Goal: Task Accomplishment & Management: Manage account settings

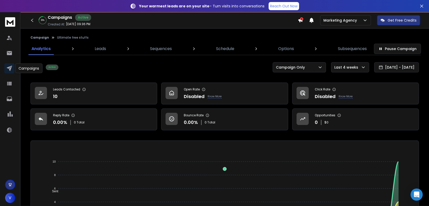
click at [10, 69] on icon at bounding box center [9, 67] width 5 height 5
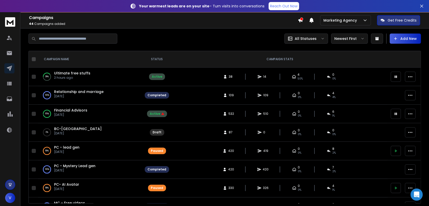
click at [211, 36] on div at bounding box center [126, 38] width 196 height 10
click at [73, 72] on span "Ultimate free stuffs" at bounding box center [72, 73] width 36 height 5
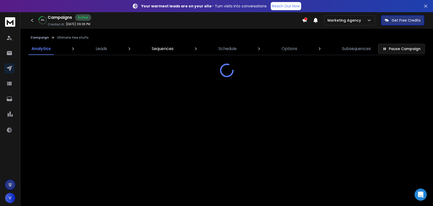
click at [164, 48] on p "Sequences" at bounding box center [163, 49] width 22 height 6
click at [164, 48] on p "Sequences" at bounding box center [162, 49] width 23 height 6
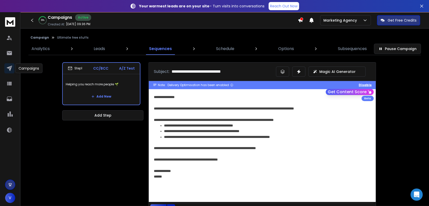
click at [8, 70] on icon at bounding box center [9, 68] width 6 height 6
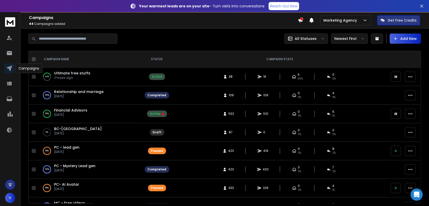
click at [407, 39] on button "Add New" at bounding box center [404, 38] width 31 height 10
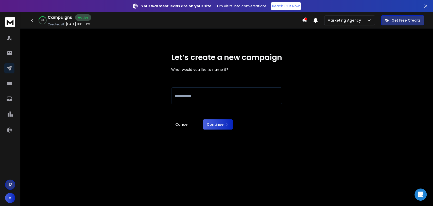
click at [202, 97] on input at bounding box center [226, 95] width 111 height 17
type input "**********"
click at [226, 125] on icon "submit" at bounding box center [228, 125] width 4 height 4
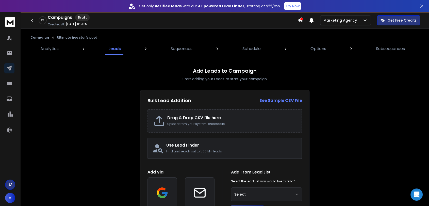
click at [74, 104] on div "Add Leads to Campaign Start adding your Leads to start your campaign Bulk Lead …" at bounding box center [224, 142] width 388 height 161
click at [195, 122] on p "Upload from your system, choose file" at bounding box center [231, 124] width 129 height 4
type input "**********"
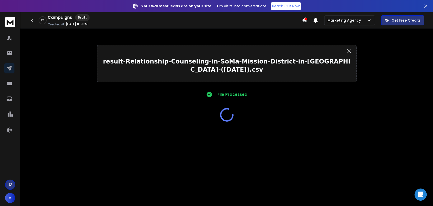
click at [67, 49] on div "result-Relationship-Counseling-in-SoMa-Mission-District-in-San-Francisco-(08-18…" at bounding box center [216, 67] width 433 height 111
click at [64, 73] on div "result-Relationship-Counseling-in-SoMa-Mission-District-in-San-Francisco-(08-18…" at bounding box center [216, 67] width 433 height 111
click at [67, 55] on div "result-Relationship-Counseling-in-SoMa-Mission-District-in-San-Francisco-(08-18…" at bounding box center [216, 67] width 433 height 111
click at [68, 72] on div "result-Relationship-Counseling-in-SoMa-Mission-District-in-San-Francisco-(08-18…" at bounding box center [216, 67] width 433 height 111
click at [65, 76] on div "result-Relationship-Counseling-in-SoMa-Mission-District-in-San-Francisco-(08-18…" at bounding box center [216, 67] width 433 height 111
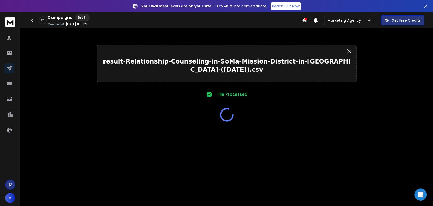
click at [349, 50] on icon at bounding box center [349, 51] width 4 height 4
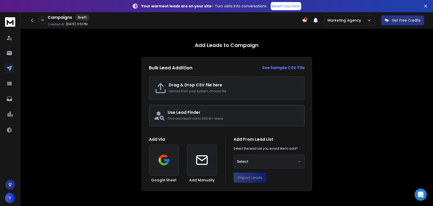
click at [215, 88] on h2 "Drag & Drop CSV file here" at bounding box center [234, 85] width 130 height 6
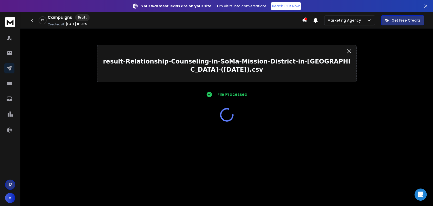
click at [350, 50] on icon at bounding box center [349, 51] width 6 height 6
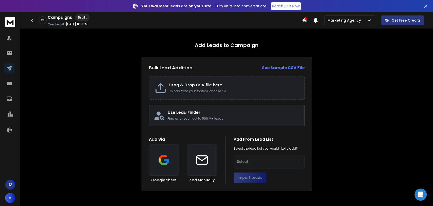
click at [227, 87] on h2 "Drag & Drop CSV file here" at bounding box center [234, 85] width 130 height 6
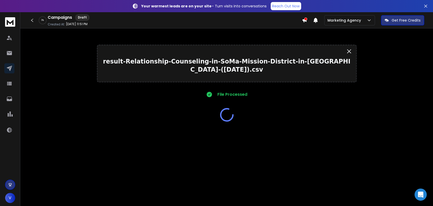
click at [350, 51] on icon at bounding box center [349, 51] width 6 height 6
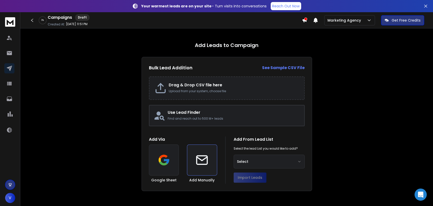
click at [209, 156] on div at bounding box center [202, 159] width 30 height 31
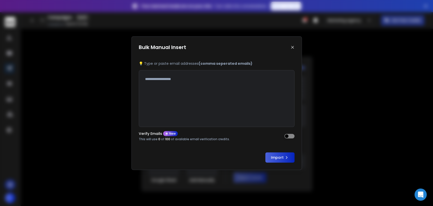
click at [219, 87] on textarea at bounding box center [217, 98] width 156 height 57
click at [292, 48] on icon at bounding box center [292, 47] width 4 height 4
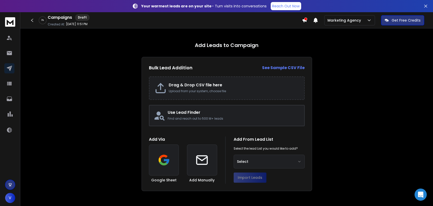
click at [205, 90] on p "Upload from your system, choose file" at bounding box center [234, 91] width 130 height 4
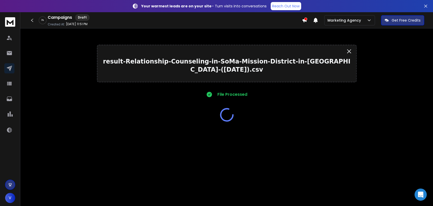
click at [386, 67] on div "result-Relationship-Counseling-in-SoMa-Mission-District-in-San-Francisco-(08-18…" at bounding box center [216, 67] width 433 height 111
click at [351, 51] on icon at bounding box center [349, 51] width 6 height 6
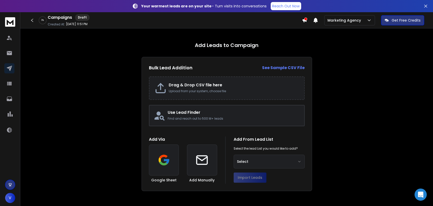
click at [36, 22] on div "0 % Campaigns Draft Created At: Aug 18, 2025, 11:51 PM" at bounding box center [59, 20] width 61 height 12
click at [35, 20] on button at bounding box center [32, 20] width 7 height 10
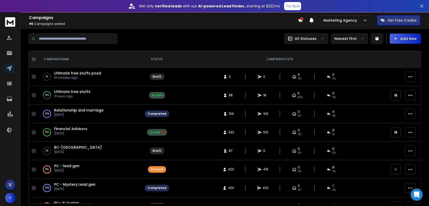
click at [85, 73] on span "Ultimate free stuffs posd" at bounding box center [77, 73] width 47 height 5
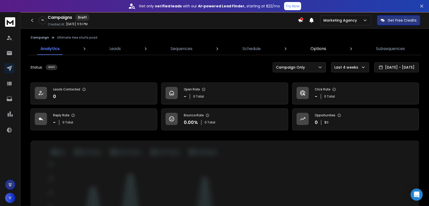
click at [315, 49] on p "Options" at bounding box center [318, 49] width 16 height 6
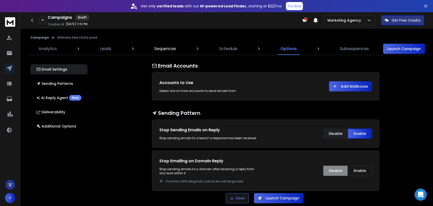
click at [171, 49] on p "Sequences" at bounding box center [165, 49] width 22 height 6
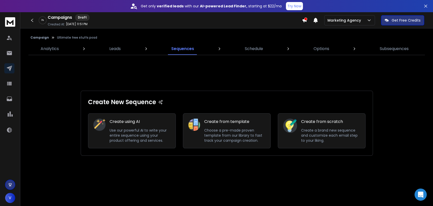
click at [328, 130] on p "Create a brand new sequence and customize each email step to your liking." at bounding box center [330, 135] width 59 height 15
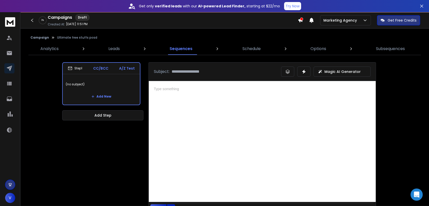
click at [228, 129] on div at bounding box center [262, 141] width 227 height 121
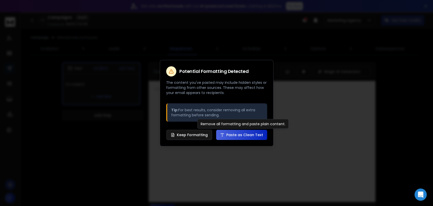
click at [242, 134] on button "Paste as Clean Text" at bounding box center [241, 135] width 51 height 10
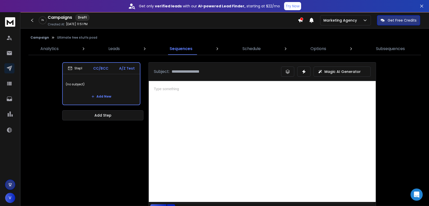
click at [233, 116] on div at bounding box center [262, 141] width 227 height 121
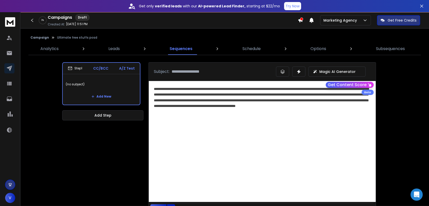
click at [195, 87] on div "**********" at bounding box center [262, 100] width 217 height 28
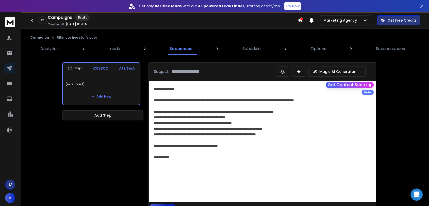
click at [216, 102] on div "**********" at bounding box center [262, 100] width 217 height 6
click at [195, 102] on div "**********" at bounding box center [262, 100] width 217 height 6
click at [212, 100] on div "**********" at bounding box center [262, 100] width 217 height 6
click at [231, 104] on div at bounding box center [262, 106] width 217 height 6
click at [205, 73] on input at bounding box center [220, 71] width 99 height 6
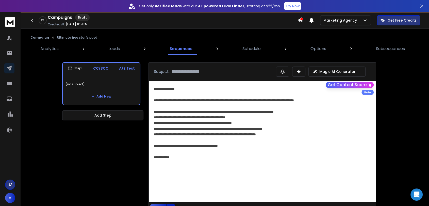
drag, startPoint x: 191, startPoint y: 118, endPoint x: 213, endPoint y: 128, distance: 24.8
click at [191, 118] on div "**********" at bounding box center [262, 117] width 217 height 6
click at [230, 133] on div "**********" at bounding box center [262, 134] width 217 height 6
click at [252, 143] on div "**********" at bounding box center [262, 146] width 217 height 6
click at [177, 71] on input at bounding box center [220, 71] width 99 height 6
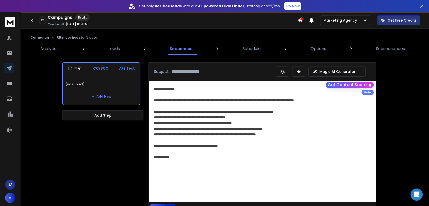
click at [196, 106] on div at bounding box center [262, 106] width 217 height 6
click at [228, 113] on div "**********" at bounding box center [262, 112] width 217 height 6
click at [240, 117] on div "**********" at bounding box center [262, 117] width 217 height 6
click at [188, 72] on input at bounding box center [220, 71] width 99 height 6
paste input "**********"
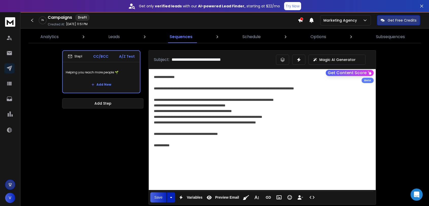
scroll to position [18, 0]
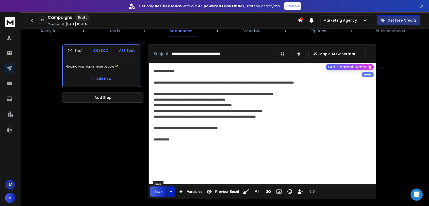
type input "**********"
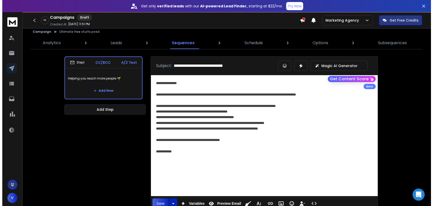
scroll to position [0, 0]
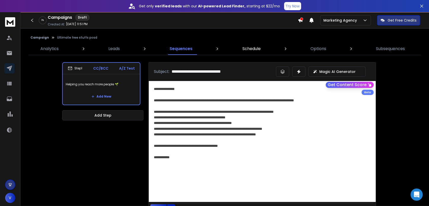
click at [260, 49] on link "Schedule" at bounding box center [251, 49] width 24 height 12
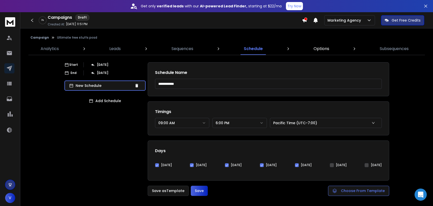
click at [320, 49] on p "Options" at bounding box center [322, 49] width 16 height 6
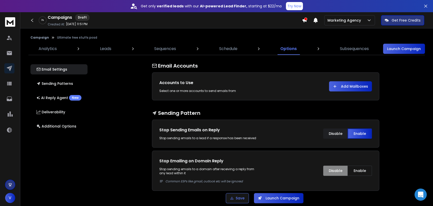
click at [409, 84] on div "Email Accounts Accounts to Use Select one or more accounts to send emails from …" at bounding box center [269, 126] width 346 height 129
click at [397, 98] on div "Email Accounts Accounts to Use Select one or more accounts to send emails from …" at bounding box center [269, 126] width 346 height 129
click at [354, 83] on button "Add Mailboxes" at bounding box center [350, 86] width 43 height 10
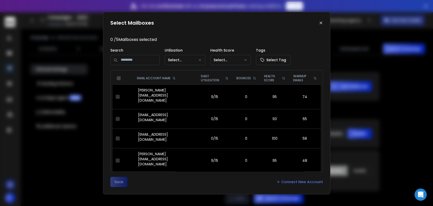
click at [322, 24] on icon at bounding box center [321, 23] width 4 height 4
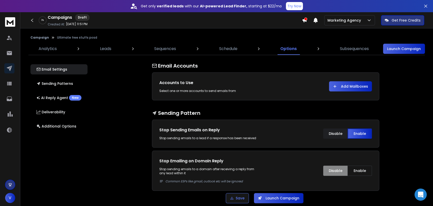
click at [342, 110] on h1 "Sending Pattern" at bounding box center [265, 112] width 227 height 7
click at [345, 112] on h1 "Sending Pattern" at bounding box center [265, 112] width 227 height 7
click at [326, 112] on h1 "Sending Pattern" at bounding box center [265, 112] width 227 height 7
click at [349, 84] on button "Add Mailboxes" at bounding box center [350, 86] width 43 height 10
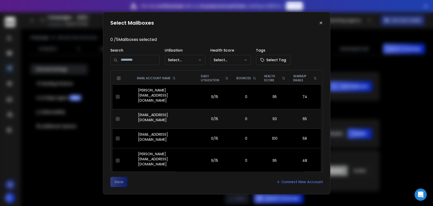
click at [117, 117] on button "button" at bounding box center [118, 119] width 4 height 4
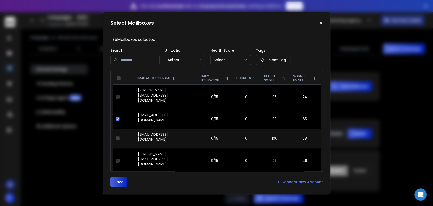
click at [118, 136] on button "button" at bounding box center [118, 138] width 4 height 4
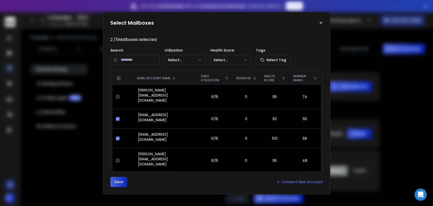
click at [117, 180] on button "button" at bounding box center [118, 182] width 4 height 4
click at [120, 181] on button "Save" at bounding box center [118, 182] width 17 height 10
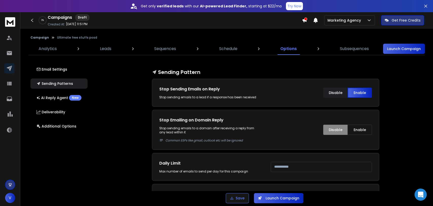
scroll to position [113, 0]
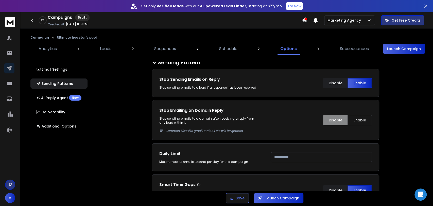
click at [397, 116] on div "Email Accounts Accounts to Use Select one or more accounts to send emails from …" at bounding box center [269, 126] width 346 height 129
click at [400, 133] on div "Email Accounts Accounts to Use Select one or more accounts to send emails from …" at bounding box center [269, 126] width 346 height 129
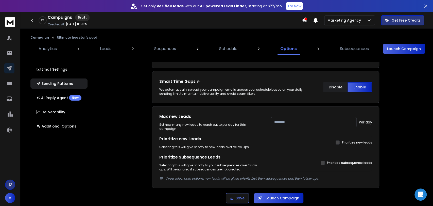
scroll to position [225, 0]
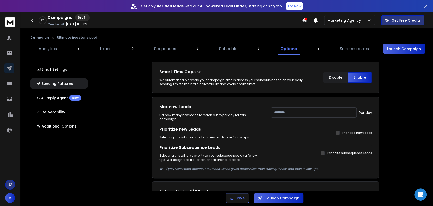
click at [401, 137] on div "Email Accounts Accounts to Use Select one or more accounts to send emails from …" at bounding box center [269, 126] width 346 height 129
click at [402, 146] on div "Email Accounts Accounts to Use Select one or more accounts to send emails from …" at bounding box center [269, 126] width 346 height 129
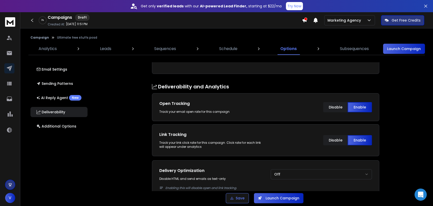
scroll to position [507, 0]
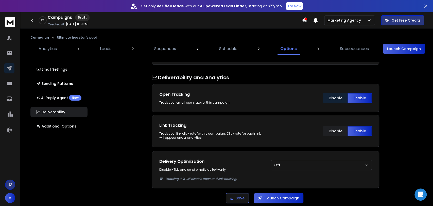
click at [336, 98] on button "Disable" at bounding box center [335, 98] width 24 height 10
click at [332, 111] on div "Open Tracking Track your email open rate for this campaign Disable Enable" at bounding box center [265, 98] width 227 height 28
click at [337, 128] on button "Disable" at bounding box center [335, 131] width 24 height 10
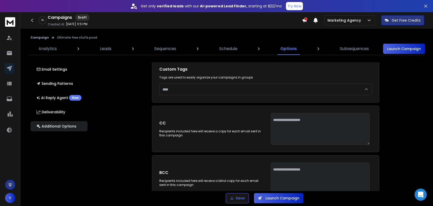
scroll to position [952, 0]
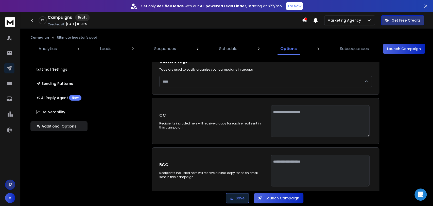
click at [231, 200] on button "Save" at bounding box center [237, 198] width 23 height 10
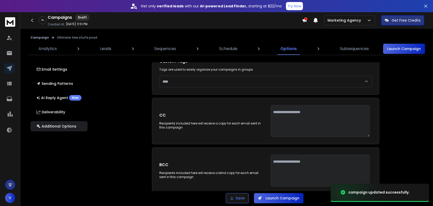
click at [406, 119] on div "Email Accounts Accounts to Use Select one or more accounts to send emails from …" at bounding box center [269, 126] width 346 height 129
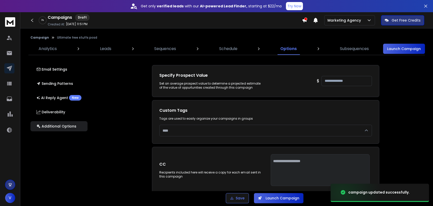
scroll to position [839, 0]
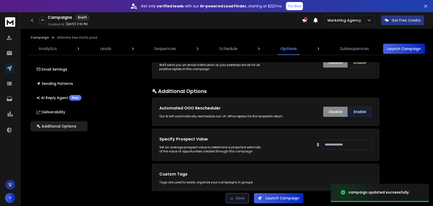
click at [353, 108] on button "Enable" at bounding box center [360, 112] width 24 height 10
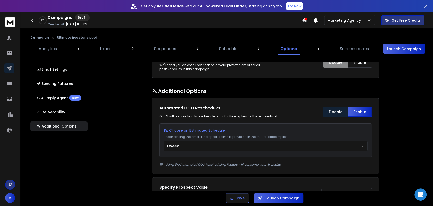
click at [332, 107] on button "Disable" at bounding box center [335, 112] width 24 height 10
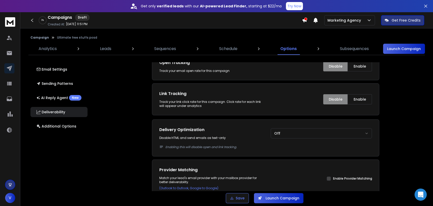
scroll to position [501, 0]
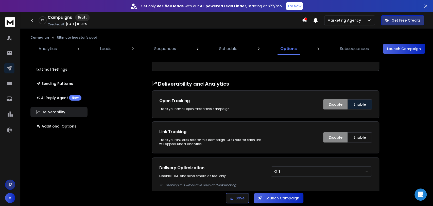
click at [361, 104] on button "Enable" at bounding box center [360, 104] width 24 height 10
click at [331, 106] on button "Disable" at bounding box center [335, 104] width 24 height 10
click at [280, 106] on div "Disable Enable" at bounding box center [321, 104] width 101 height 10
click at [271, 106] on div "Disable Enable" at bounding box center [321, 104] width 101 height 10
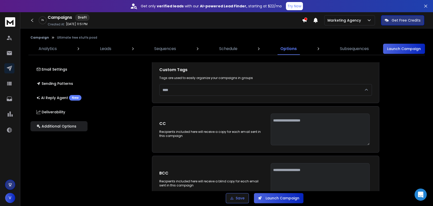
scroll to position [952, 0]
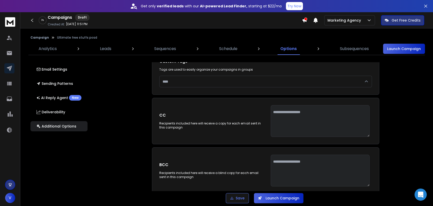
click at [267, 198] on button "Launch Campaign" at bounding box center [278, 198] width 49 height 10
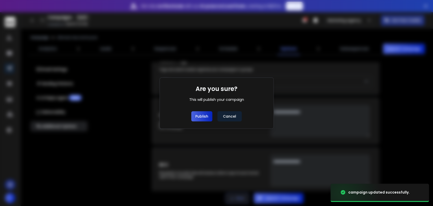
click at [198, 114] on button "Publish" at bounding box center [201, 116] width 21 height 10
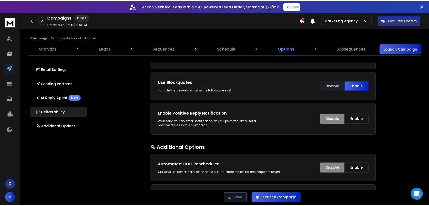
scroll to position [614, 0]
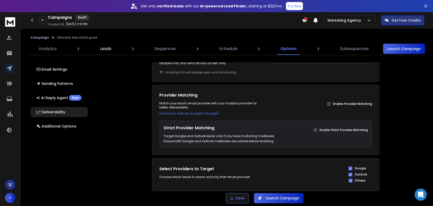
click at [109, 50] on p "Leads" at bounding box center [105, 49] width 11 height 6
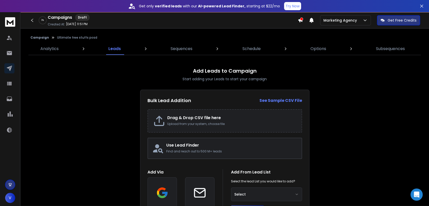
click at [209, 120] on h2 "Drag & Drop CSV file here" at bounding box center [231, 118] width 129 height 6
type input "**********"
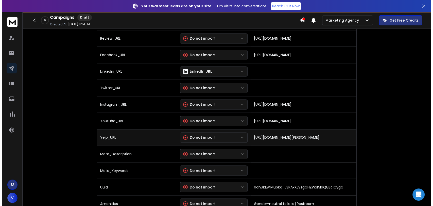
scroll to position [817, 0]
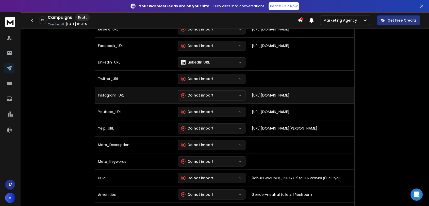
click at [216, 90] on button "Do not import" at bounding box center [212, 95] width 68 height 10
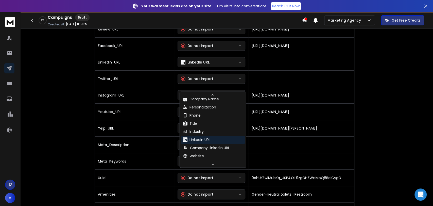
scroll to position [46, 0]
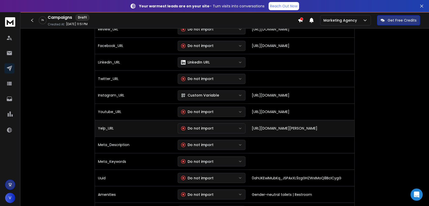
click at [231, 123] on button "Do not import" at bounding box center [212, 128] width 68 height 10
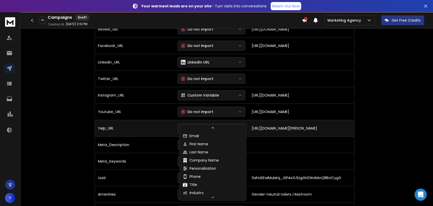
scroll to position [51, 0]
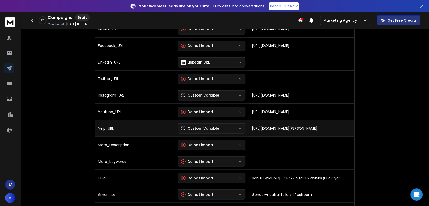
click at [211, 126] on div "Custom Variable" at bounding box center [200, 128] width 38 height 5
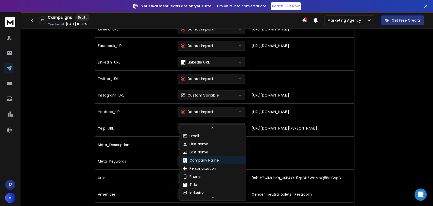
scroll to position [27, 0]
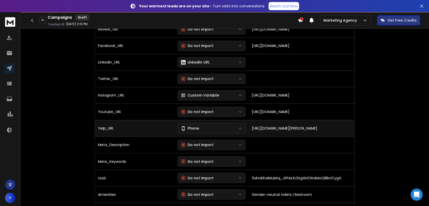
click at [210, 123] on button "Phone" at bounding box center [212, 128] width 68 height 10
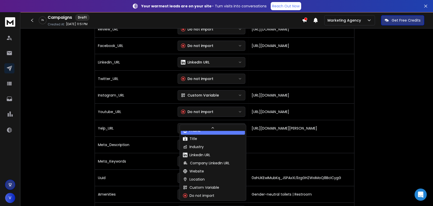
scroll to position [46, 0]
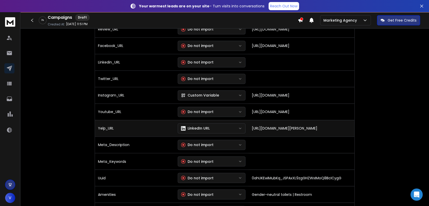
click at [205, 126] on div "LinkedIn URL" at bounding box center [195, 128] width 29 height 5
click at [205, 123] on button "Location" at bounding box center [212, 128] width 68 height 10
click at [212, 126] on div "Do not import" at bounding box center [199, 128] width 32 height 5
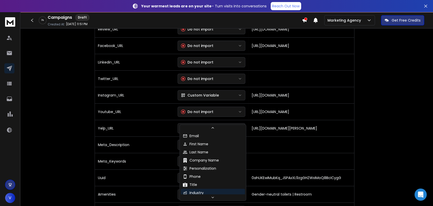
scroll to position [51, 0]
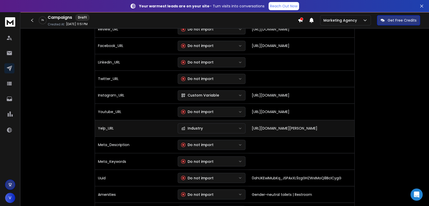
click at [207, 123] on button "Industry" at bounding box center [212, 128] width 68 height 10
click at [209, 126] on div "Company Name" at bounding box center [199, 128] width 37 height 5
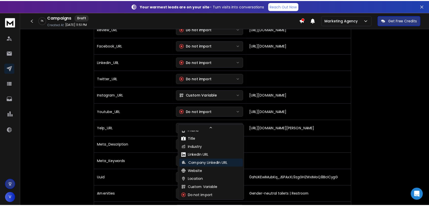
scroll to position [46, 0]
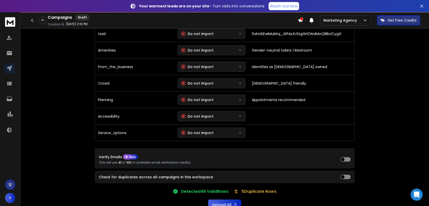
scroll to position [963, 0]
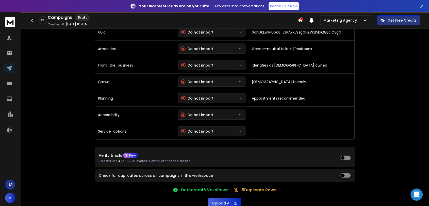
click at [224, 198] on button "Upload All" at bounding box center [224, 203] width 33 height 10
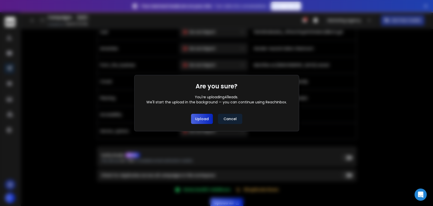
click at [199, 121] on button "Upload" at bounding box center [202, 119] width 22 height 10
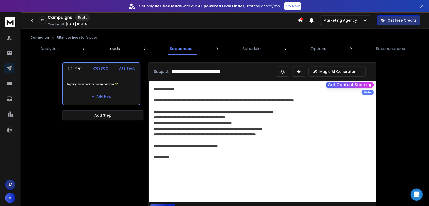
click at [116, 50] on p "Leads" at bounding box center [113, 49] width 11 height 6
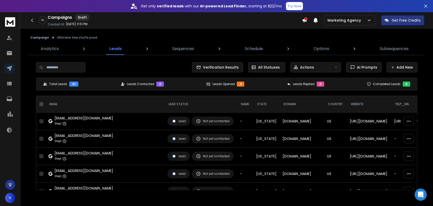
click at [145, 66] on div "Verification Results All Statuses Actions AI Prompts Add New" at bounding box center [226, 67] width 381 height 10
click at [164, 66] on div "Verification Results All Statuses Actions AI Prompts Add New" at bounding box center [226, 67] width 381 height 10
click at [114, 65] on div "Verification Results All Statuses Actions AI Prompts Add New" at bounding box center [226, 67] width 381 height 10
click at [130, 68] on div "Verification Results All Statuses Actions AI Prompts Add New" at bounding box center [226, 67] width 381 height 10
click at [9, 67] on icon at bounding box center [9, 67] width 5 height 5
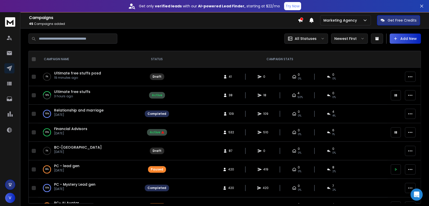
click at [88, 73] on span "Ultimate free stuffs posd" at bounding box center [77, 73] width 47 height 5
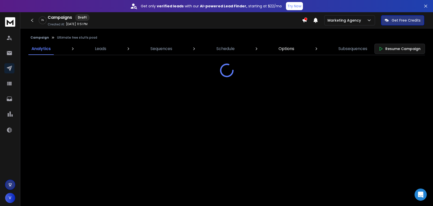
click at [287, 51] on p "Options" at bounding box center [287, 49] width 16 height 6
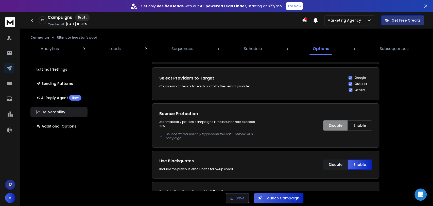
scroll to position [705, 0]
click at [349, 138] on div "Bounce Protection Automatically pauses campaigns if the bounce rate exceeds 10%…" at bounding box center [265, 125] width 227 height 44
click at [352, 138] on div "Bounce Protection Automatically pauses campaigns if the bounce rate exceeds 10%…" at bounding box center [265, 125] width 227 height 44
click at [354, 139] on div "Bounce Protection Automatically pauses campaigns if the bounce rate exceeds 10%…" at bounding box center [265, 125] width 227 height 44
click at [356, 122] on button "Enable" at bounding box center [360, 125] width 24 height 10
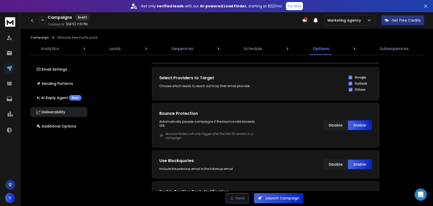
click at [336, 136] on div "Bounce Protection Automatically pauses campaigns if the bounce rate exceeds 10%…" at bounding box center [265, 125] width 227 height 44
click at [306, 136] on div "Bounce Protection Automatically pauses campaigns if the bounce rate exceeds 10%…" at bounding box center [265, 125] width 227 height 44
click at [282, 135] on div "Bounce Protection Automatically pauses campaigns if the bounce rate exceeds 10%…" at bounding box center [265, 125] width 227 height 44
click at [271, 136] on div "Bounce Protection Automatically pauses campaigns if the bounce rate exceeds 10%…" at bounding box center [265, 125] width 227 height 44
click at [236, 199] on button "Save" at bounding box center [237, 198] width 23 height 10
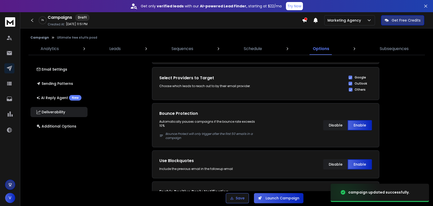
click at [270, 181] on div "Enable Positive Reply Notification We'll send you an email notification at your…" at bounding box center [265, 197] width 227 height 32
click at [271, 197] on button "Launch Campaign" at bounding box center [278, 198] width 49 height 10
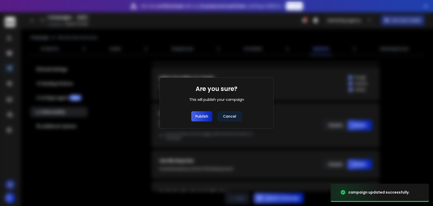
click at [201, 114] on button "Publish" at bounding box center [201, 116] width 21 height 10
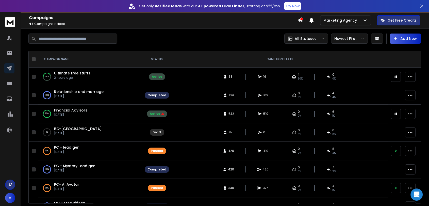
click at [72, 72] on span "Ultimate free stuffs" at bounding box center [72, 73] width 36 height 5
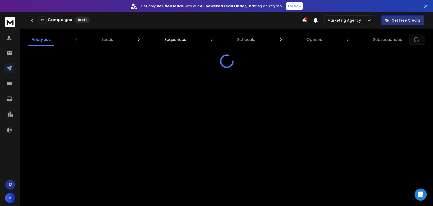
click at [179, 40] on p "Sequences" at bounding box center [175, 40] width 22 height 6
click at [110, 39] on p "Leads" at bounding box center [106, 40] width 11 height 6
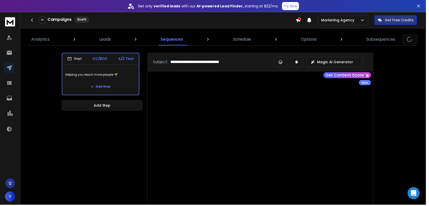
click at [184, 39] on div "Analytics Leads Sequences Schedule Options Subsequences" at bounding box center [224, 39] width 392 height 12
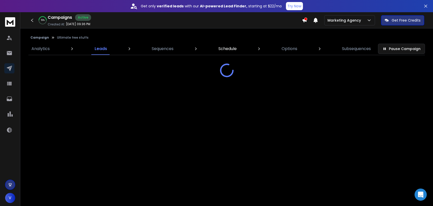
click at [224, 48] on p "Schedule" at bounding box center [227, 49] width 18 height 6
click at [168, 47] on p "Sequences" at bounding box center [163, 49] width 22 height 6
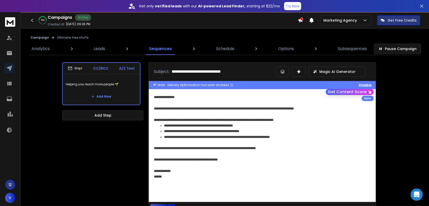
click at [202, 138] on div "**********" at bounding box center [267, 139] width 207 height 11
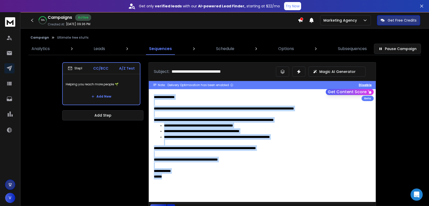
copy div "**********"
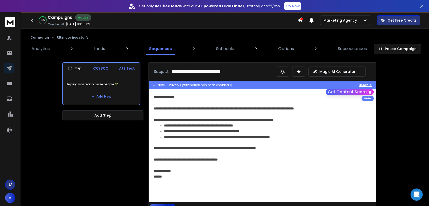
click at [201, 73] on input "**********" at bounding box center [220, 71] width 99 height 6
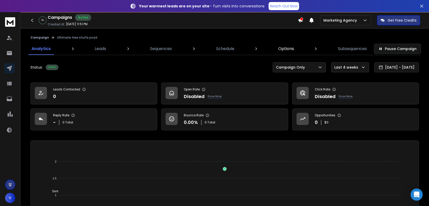
click at [286, 48] on p "Options" at bounding box center [286, 49] width 16 height 6
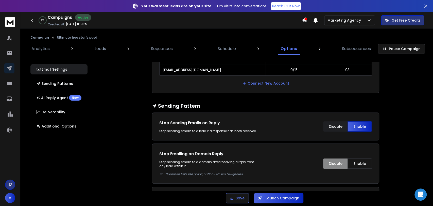
scroll to position [84, 0]
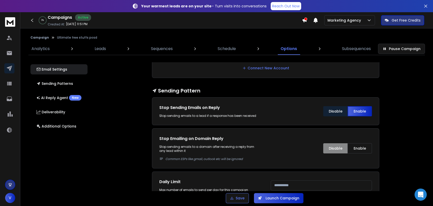
click at [331, 113] on button "Disable" at bounding box center [335, 111] width 24 height 10
click at [355, 112] on button "Enable" at bounding box center [360, 111] width 24 height 10
click at [275, 197] on button "Launch Campaign" at bounding box center [278, 198] width 49 height 10
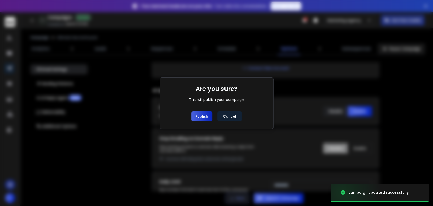
click at [202, 115] on button "Publish" at bounding box center [201, 116] width 21 height 10
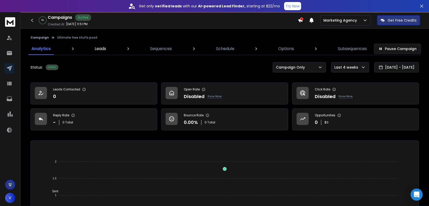
click at [100, 47] on p "Leads" at bounding box center [100, 49] width 11 height 6
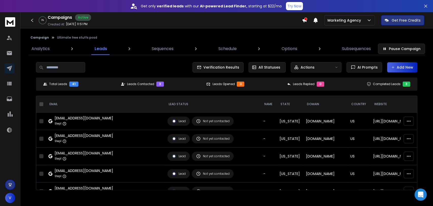
click at [404, 69] on button "Add New" at bounding box center [402, 67] width 30 height 10
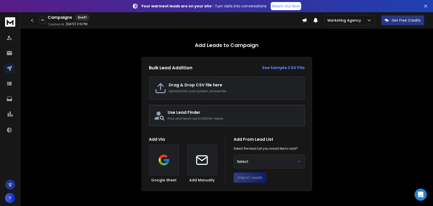
click at [217, 92] on p "Upload from your system, choose file" at bounding box center [234, 91] width 130 height 4
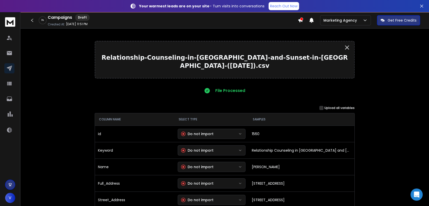
scroll to position [56, 0]
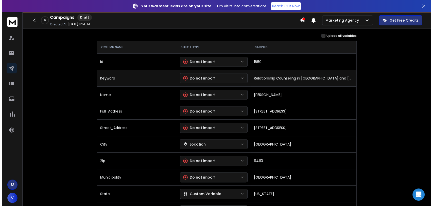
scroll to position [84, 0]
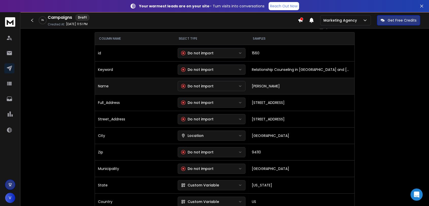
click at [219, 81] on button "Do not import" at bounding box center [212, 86] width 68 height 10
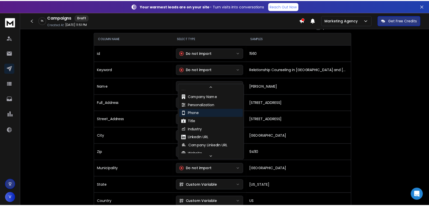
scroll to position [0, 0]
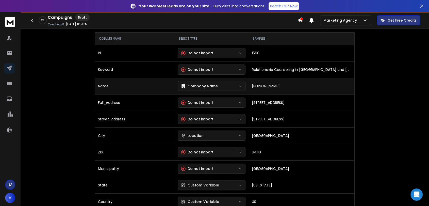
click at [212, 83] on div "Company Name" at bounding box center [199, 85] width 37 height 5
click at [212, 81] on button "Last Name" at bounding box center [214, 86] width 68 height 10
click at [218, 81] on button "Phone" at bounding box center [212, 86] width 68 height 10
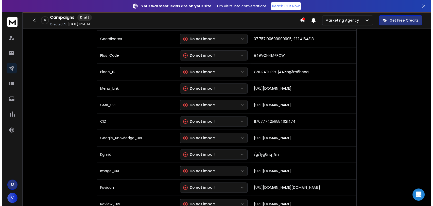
scroll to position [648, 0]
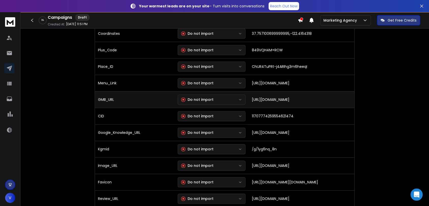
click at [213, 97] on div "Do not import" at bounding box center [197, 99] width 32 height 5
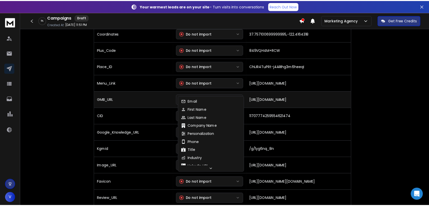
scroll to position [51, 0]
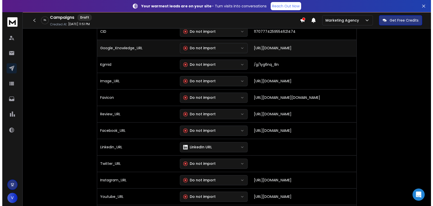
scroll to position [761, 0]
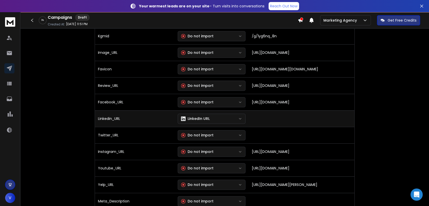
click at [210, 116] on div "LinkedIn URL" at bounding box center [195, 118] width 29 height 5
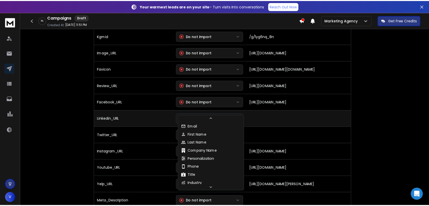
scroll to position [10, 0]
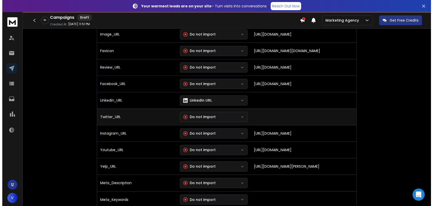
scroll to position [789, 0]
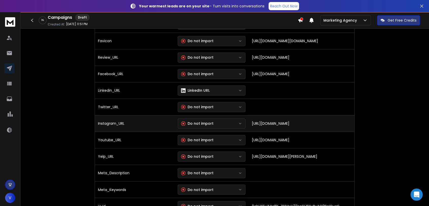
click at [207, 121] on div "Do not import" at bounding box center [197, 123] width 32 height 5
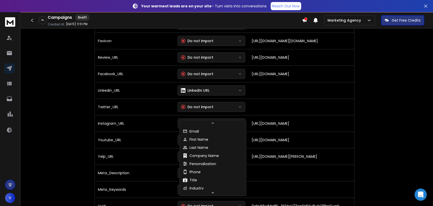
scroll to position [51, 0]
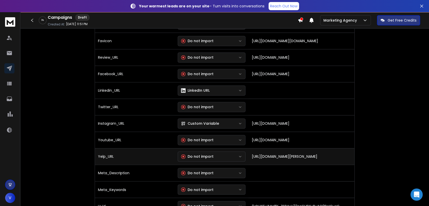
click at [225, 151] on button "Do not import" at bounding box center [212, 156] width 68 height 10
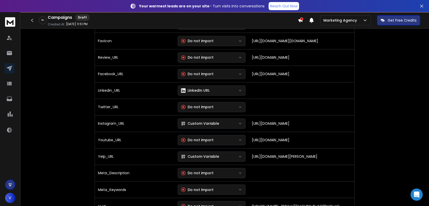
click at [19, 92] on div "V" at bounding box center [10, 110] width 20 height 196
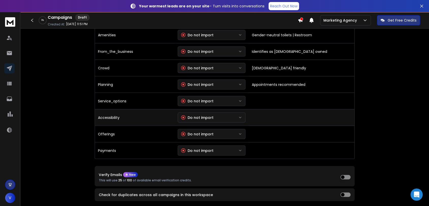
scroll to position [996, 0]
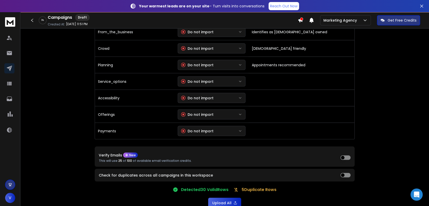
click at [162, 198] on div "Upload All" at bounding box center [225, 203] width 260 height 10
drag, startPoint x: 319, startPoint y: 195, endPoint x: 338, endPoint y: 172, distance: 29.4
click at [320, 198] on div "Upload All" at bounding box center [225, 203] width 260 height 10
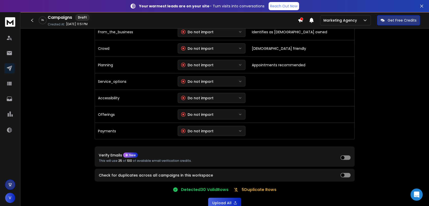
click at [351, 169] on div "Check for duplicates across all campaigns in this workspace" at bounding box center [225, 175] width 260 height 13
click at [350, 173] on div "Check for duplicates across all campaigns in this workspace" at bounding box center [225, 175] width 252 height 5
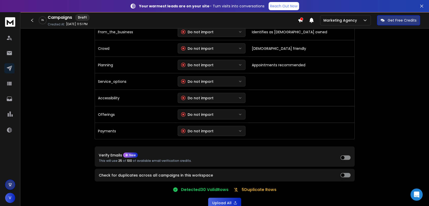
drag, startPoint x: 324, startPoint y: 183, endPoint x: 342, endPoint y: 171, distance: 21.0
click at [416, 194] on icon "Open Intercom Messenger" at bounding box center [416, 194] width 6 height 7
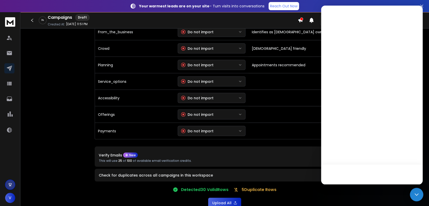
click at [418, 194] on icon "Open Intercom Messenger" at bounding box center [416, 194] width 6 height 6
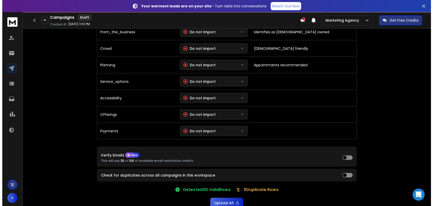
scroll to position [0, 0]
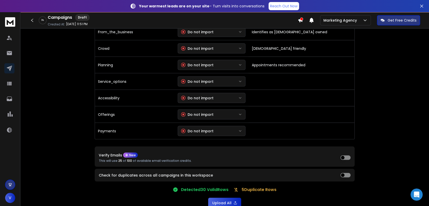
click at [349, 173] on button "Check for duplicates across all campaigns in this workspace" at bounding box center [345, 175] width 10 height 5
click at [223, 198] on button "Upload All" at bounding box center [224, 203] width 33 height 10
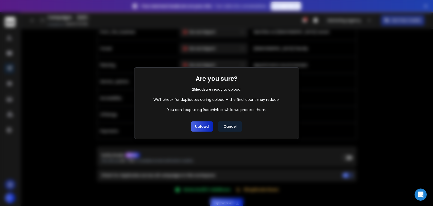
click at [201, 126] on button "Upload" at bounding box center [202, 126] width 22 height 10
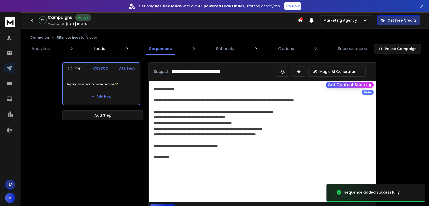
click at [100, 49] on p "Leads" at bounding box center [99, 49] width 11 height 6
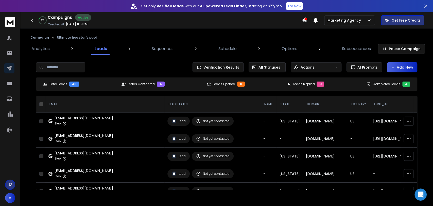
click at [180, 33] on div "Campaign Ultimate free stuffs posd" at bounding box center [226, 37] width 397 height 8
click at [161, 36] on div "Campaign Ultimate free stuffs posd" at bounding box center [226, 37] width 397 height 8
click at [351, 76] on div "Verification Results All Statuses Actions AI Prompts Add New Total Leads 48 Lea…" at bounding box center [226, 123] width 381 height 123
click at [357, 76] on div "Verification Results All Statuses Actions AI Prompts Add New Total Leads 48 Lea…" at bounding box center [226, 123] width 381 height 123
click at [360, 75] on div "Verification Results All Statuses Actions AI Prompts Add New Total Leads 48 Lea…" at bounding box center [226, 123] width 381 height 123
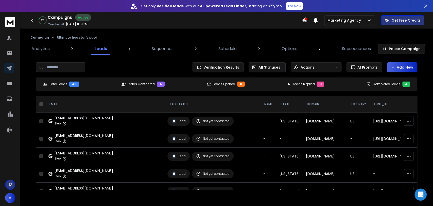
click at [365, 75] on div "Verification Results All Statuses Actions AI Prompts Add New Total Leads 48 Lea…" at bounding box center [226, 123] width 381 height 123
click at [369, 75] on div "Verification Results All Statuses Actions AI Prompts Add New Total Leads 48 Lea…" at bounding box center [226, 123] width 381 height 123
click at [350, 84] on div "Total Leads 48 Leads Contacted 4 Leads Opened 0 Leads Replied 0 Completed Leads…" at bounding box center [226, 83] width 381 height 13
click at [351, 82] on div "Total Leads 48 Leads Contacted 4 Leads Opened 0 Leads Replied 0 Completed Leads…" at bounding box center [226, 83] width 381 height 13
click at [346, 75] on div "Verification Results All Statuses Actions AI Prompts Add New Total Leads 48 Lea…" at bounding box center [226, 123] width 381 height 123
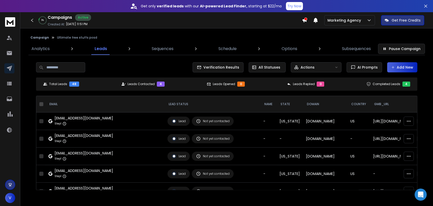
click at [351, 75] on div "Verification Results All Statuses Actions AI Prompts Add New Total Leads 48 Lea…" at bounding box center [226, 123] width 381 height 123
click at [358, 75] on div "Verification Results All Statuses Actions AI Prompts Add New Total Leads 48 Lea…" at bounding box center [226, 123] width 381 height 123
click at [398, 70] on button "Add New" at bounding box center [402, 67] width 30 height 10
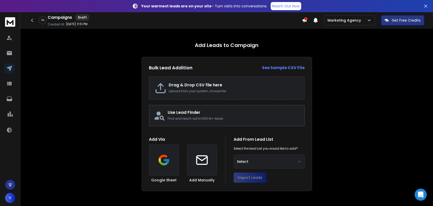
click at [365, 95] on div "Add Leads to Campaign Bulk Lead Addition See Sample CSV File Drag & Drop CSV fi…" at bounding box center [216, 101] width 433 height 179
click at [338, 103] on div "Add Leads to Campaign Bulk Lead Addition See Sample CSV File Drag & Drop CSV fi…" at bounding box center [227, 116] width 260 height 149
click at [275, 92] on p "Upload from your system, choose file" at bounding box center [234, 91] width 130 height 4
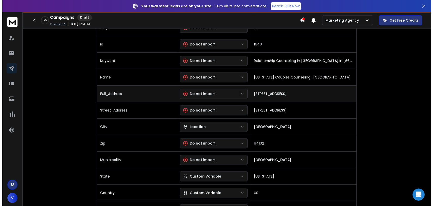
scroll to position [197, 0]
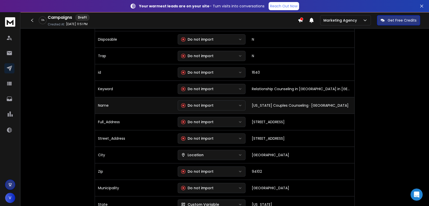
click at [210, 103] on div "Do not import" at bounding box center [197, 105] width 32 height 5
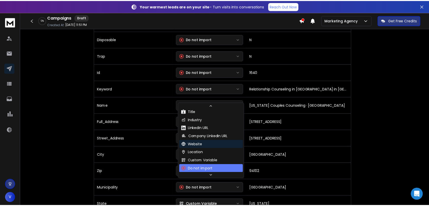
scroll to position [0, 0]
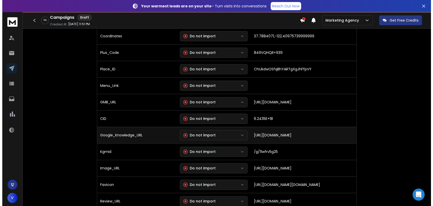
scroll to position [733, 0]
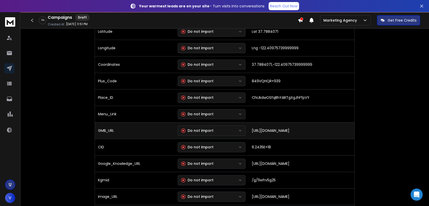
click at [221, 125] on button "Do not import" at bounding box center [212, 130] width 68 height 10
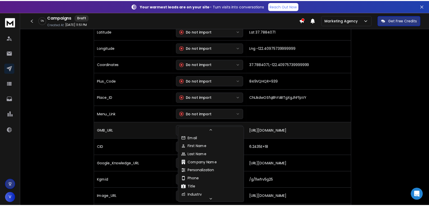
scroll to position [51, 0]
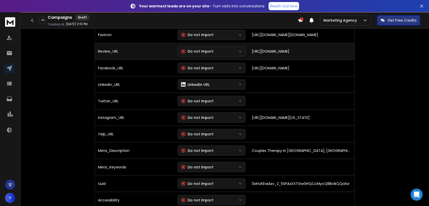
scroll to position [902, 0]
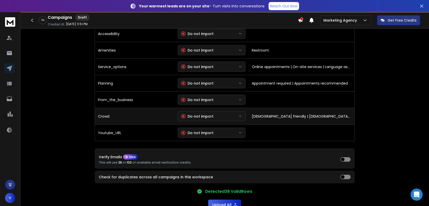
scroll to position [1078, 0]
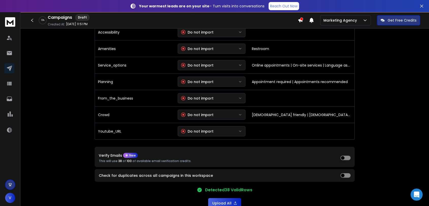
click at [294, 198] on div "Upload All" at bounding box center [225, 203] width 260 height 10
click at [319, 198] on div "Upload All" at bounding box center [225, 203] width 260 height 10
click at [331, 198] on div "Upload All" at bounding box center [225, 203] width 260 height 10
click at [326, 198] on div "Upload All" at bounding box center [225, 203] width 260 height 10
click at [338, 198] on div "Upload All" at bounding box center [225, 203] width 260 height 10
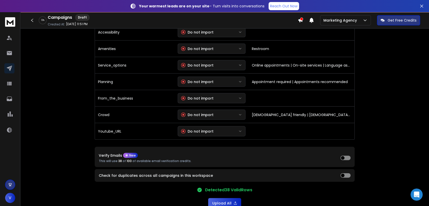
click at [347, 173] on button "Check for duplicates across all campaigns in this workspace" at bounding box center [345, 175] width 10 height 5
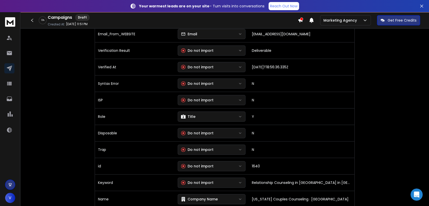
scroll to position [113, 0]
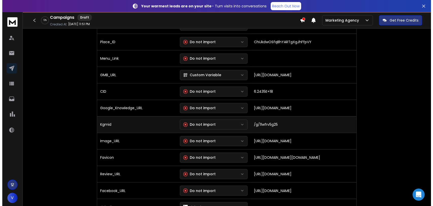
scroll to position [789, 0]
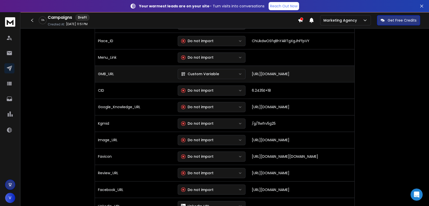
click at [205, 69] on button "Custom Variable" at bounding box center [212, 74] width 68 height 10
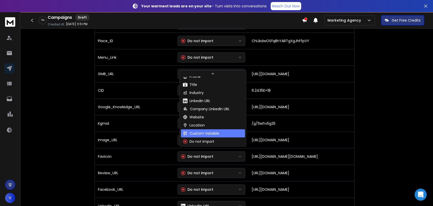
scroll to position [46, 0]
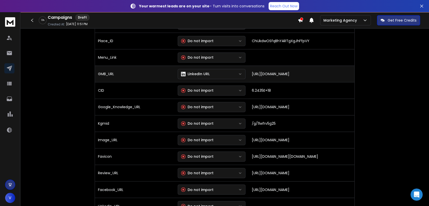
click at [218, 69] on button "LinkedIn URL" at bounding box center [212, 74] width 68 height 10
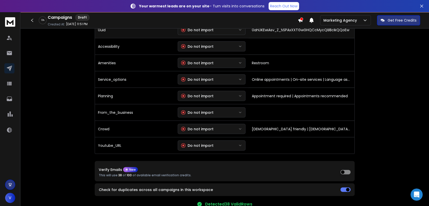
scroll to position [1078, 0]
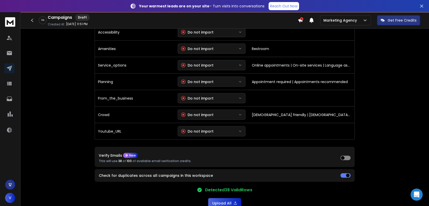
click at [230, 198] on button "Upload All" at bounding box center [224, 203] width 33 height 10
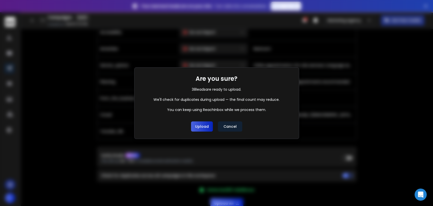
click at [204, 127] on button "Upload" at bounding box center [202, 126] width 22 height 10
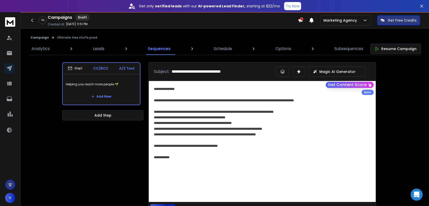
click at [284, 30] on div "**********" at bounding box center [224, 125] width 408 height 195
click at [294, 36] on div "Campaign Ultimate free stuffs posd" at bounding box center [224, 37] width 392 height 8
click at [283, 48] on p "Options" at bounding box center [283, 49] width 16 height 6
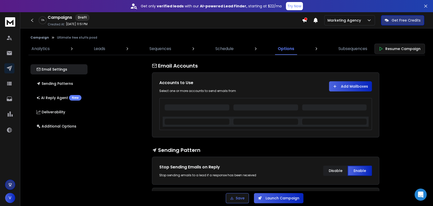
click at [408, 106] on div "Email Accounts Accounts to Use Select one or more accounts to send emails from …" at bounding box center [269, 126] width 346 height 129
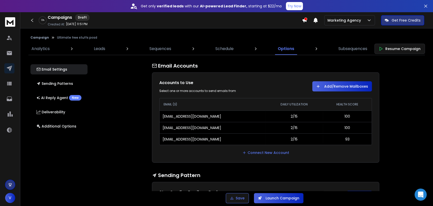
click at [404, 127] on div "Email Accounts Accounts to Use Select one or more accounts to send emails from …" at bounding box center [269, 126] width 346 height 129
click at [400, 108] on div "Email Accounts Accounts to Use Select one or more accounts to send emails from …" at bounding box center [269, 126] width 346 height 129
click at [399, 126] on div "Email Accounts Accounts to Use Select one or more accounts to send emails from …" at bounding box center [269, 126] width 346 height 129
click at [391, 127] on div "Email Accounts Accounts to Use Select one or more accounts to send emails from …" at bounding box center [269, 126] width 346 height 129
click at [394, 135] on div "Email Accounts Accounts to Use Select one or more accounts to send emails from …" at bounding box center [269, 126] width 346 height 129
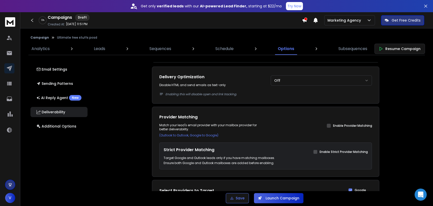
scroll to position [620, 0]
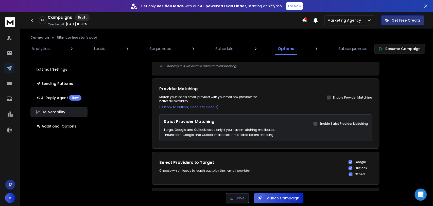
click at [403, 113] on div "Email Accounts Accounts to Use Select one or more accounts to send emails from …" at bounding box center [269, 126] width 346 height 129
click at [402, 134] on div "Email Accounts Accounts to Use Select one or more accounts to send emails from …" at bounding box center [269, 126] width 346 height 129
click at [400, 145] on div "Email Accounts Accounts to Use Select one or more accounts to send emails from …" at bounding box center [269, 126] width 346 height 129
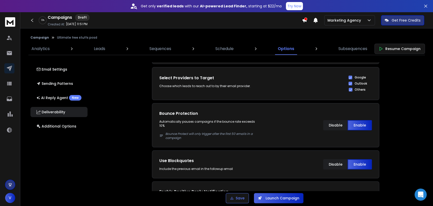
scroll to position [733, 0]
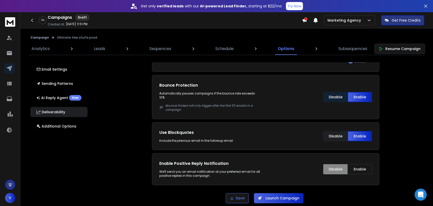
click at [335, 94] on button "Disable" at bounding box center [335, 97] width 24 height 10
click at [404, 110] on div "Email Accounts Accounts to Use Select one or more accounts to send emails from …" at bounding box center [269, 126] width 346 height 129
click at [398, 141] on div "Email Accounts Accounts to Use Select one or more accounts to send emails from …" at bounding box center [269, 126] width 346 height 129
click at [280, 200] on button "Launch Campaign" at bounding box center [278, 198] width 49 height 10
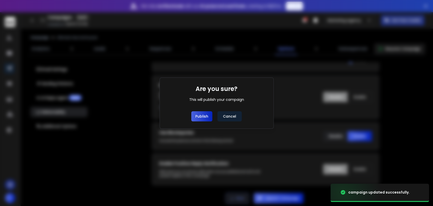
click at [202, 116] on button "Publish" at bounding box center [201, 116] width 21 height 10
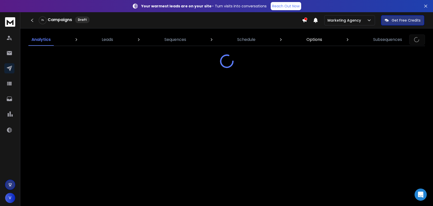
click at [312, 38] on p "Options" at bounding box center [314, 40] width 16 height 6
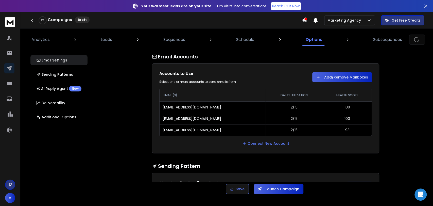
click at [400, 96] on div "Email Accounts Accounts to Use Select one or more accounts to send emails from …" at bounding box center [269, 117] width 346 height 129
click at [394, 131] on div "Email Accounts Accounts to Use Select one or more accounts to send emails from …" at bounding box center [269, 117] width 346 height 129
click at [240, 189] on button "Save" at bounding box center [237, 189] width 23 height 10
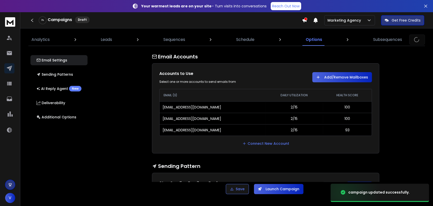
click at [400, 100] on div "Email Accounts Accounts to Use Select one or more accounts to send emails from …" at bounding box center [269, 117] width 346 height 129
click at [396, 137] on div "Email Accounts Accounts to Use Select one or more accounts to send emails from …" at bounding box center [269, 117] width 346 height 129
click at [11, 67] on icon at bounding box center [9, 68] width 6 height 6
